Goal: Navigation & Orientation: Understand site structure

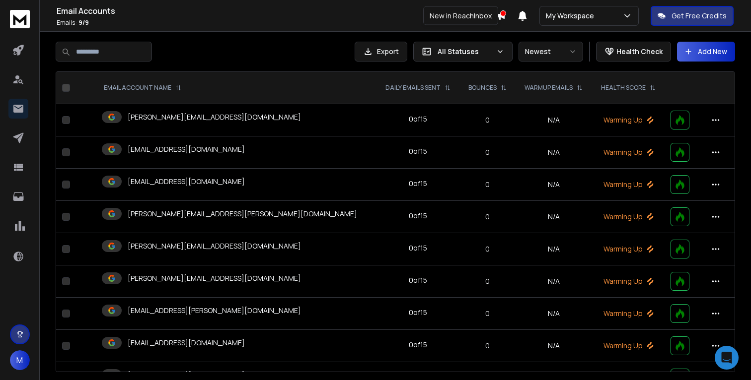
click at [501, 15] on icon at bounding box center [501, 16] width 8 height 8
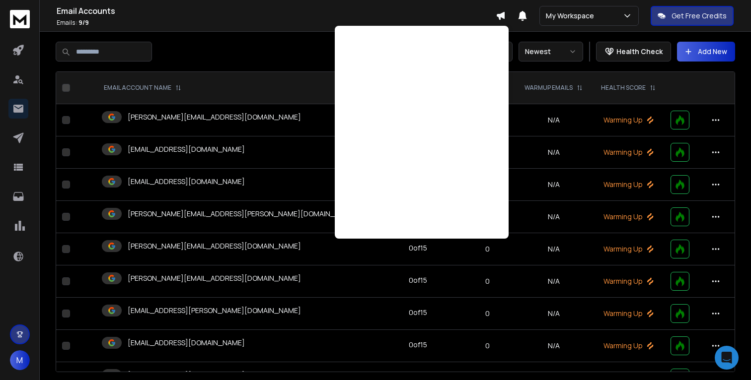
click at [318, 15] on h1 "Email Accounts" at bounding box center [276, 11] width 439 height 12
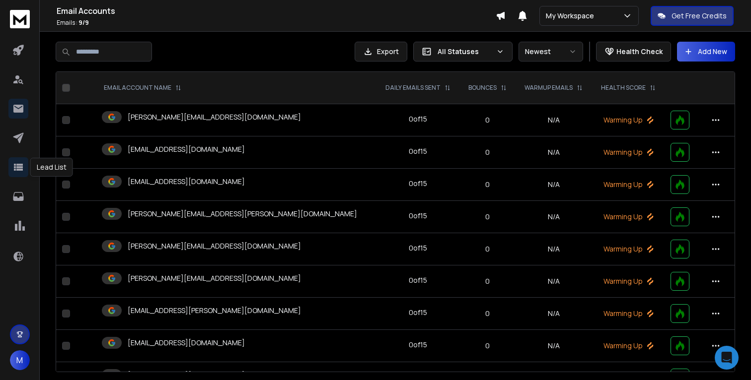
click at [20, 170] on icon at bounding box center [18, 167] width 9 height 7
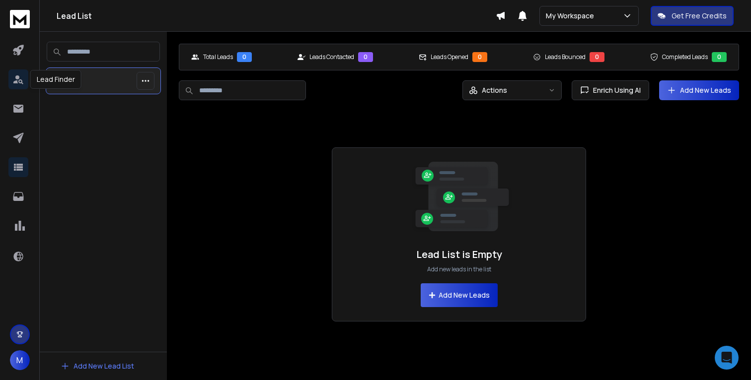
click at [22, 85] on icon at bounding box center [18, 80] width 12 height 12
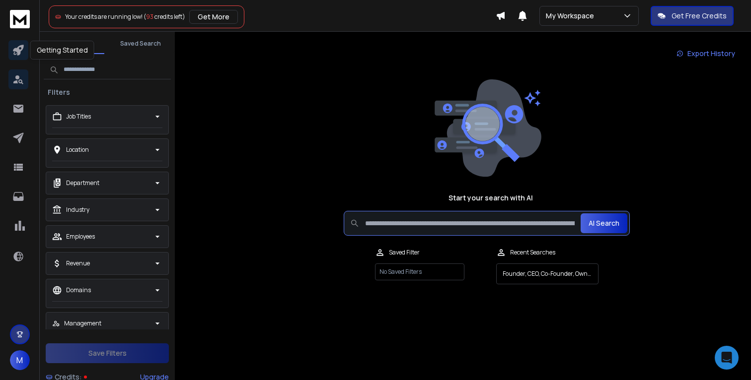
click at [21, 58] on link at bounding box center [18, 50] width 20 height 20
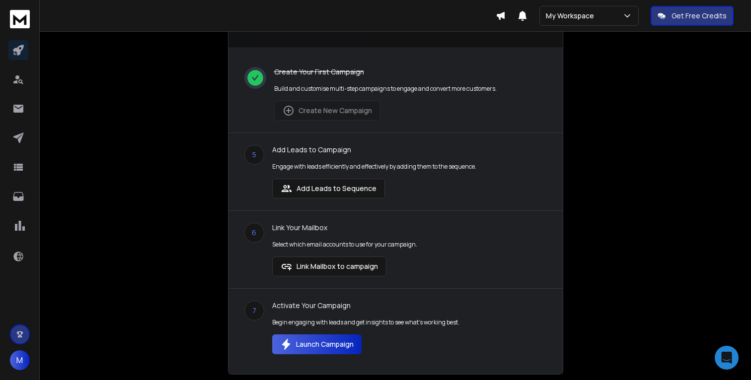
scroll to position [300, 0]
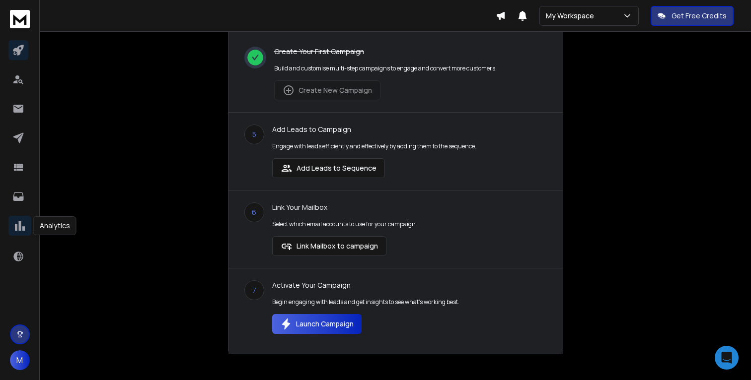
click at [26, 228] on icon at bounding box center [19, 226] width 15 height 15
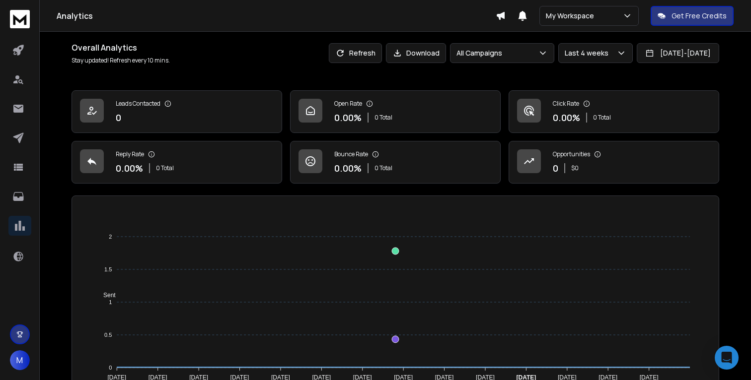
drag, startPoint x: 78, startPoint y: 98, endPoint x: 462, endPoint y: 5, distance: 394.6
